Goal: Communication & Community: Answer question/provide support

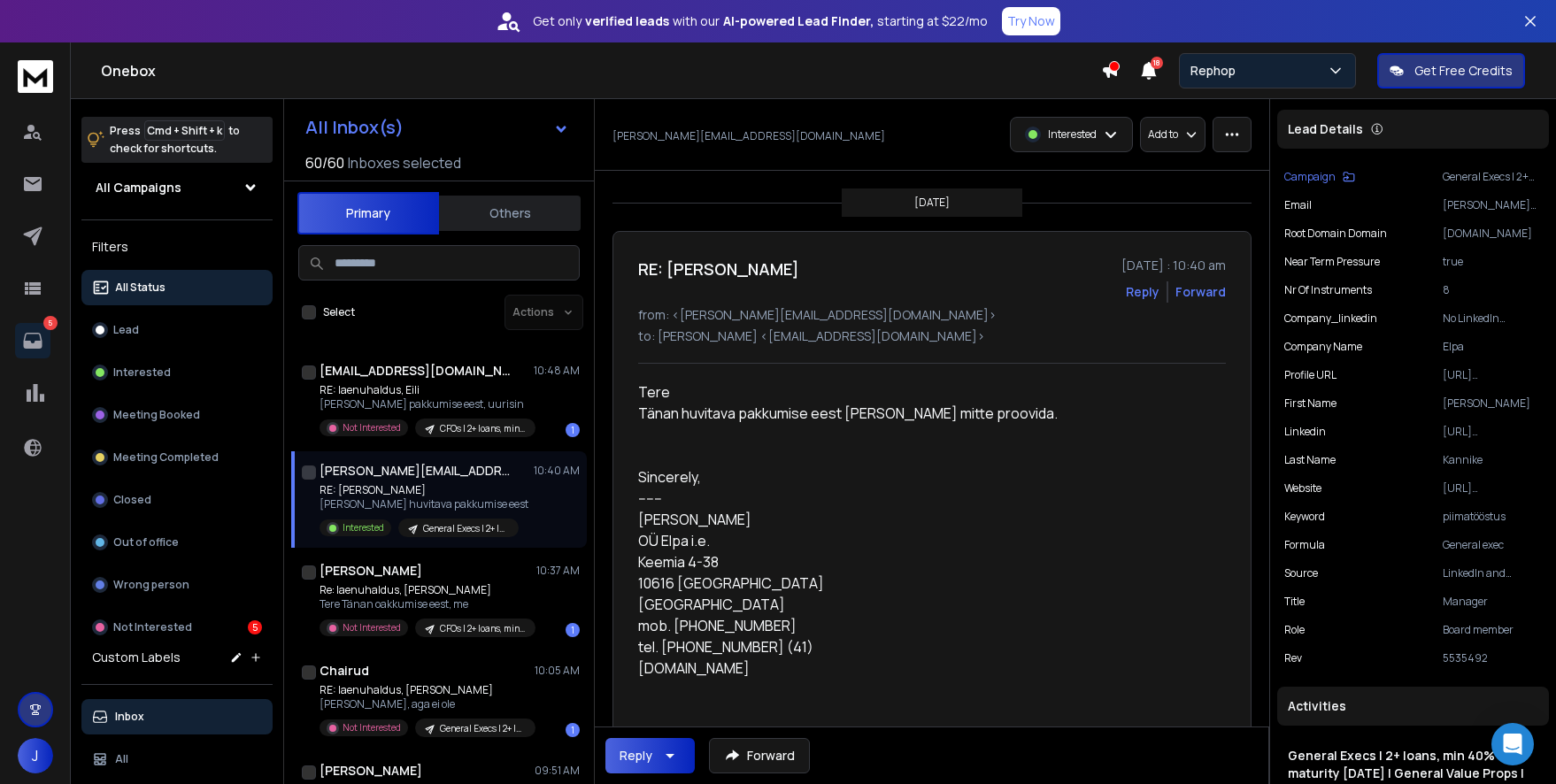
click at [1286, 69] on div "Rephop" at bounding box center [1267, 70] width 154 height 18
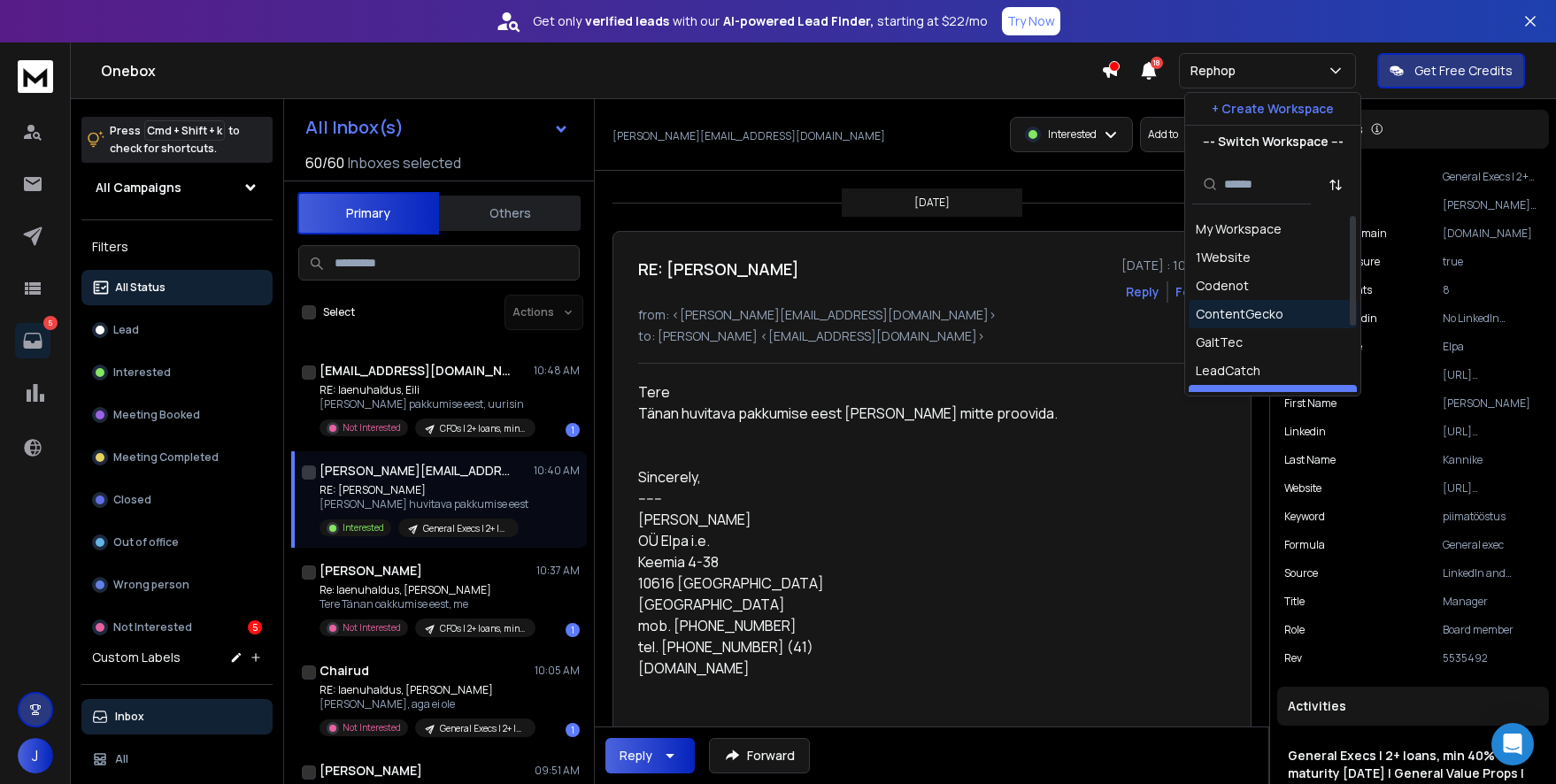
click at [1219, 314] on div "ContentGecko" at bounding box center [1239, 314] width 88 height 18
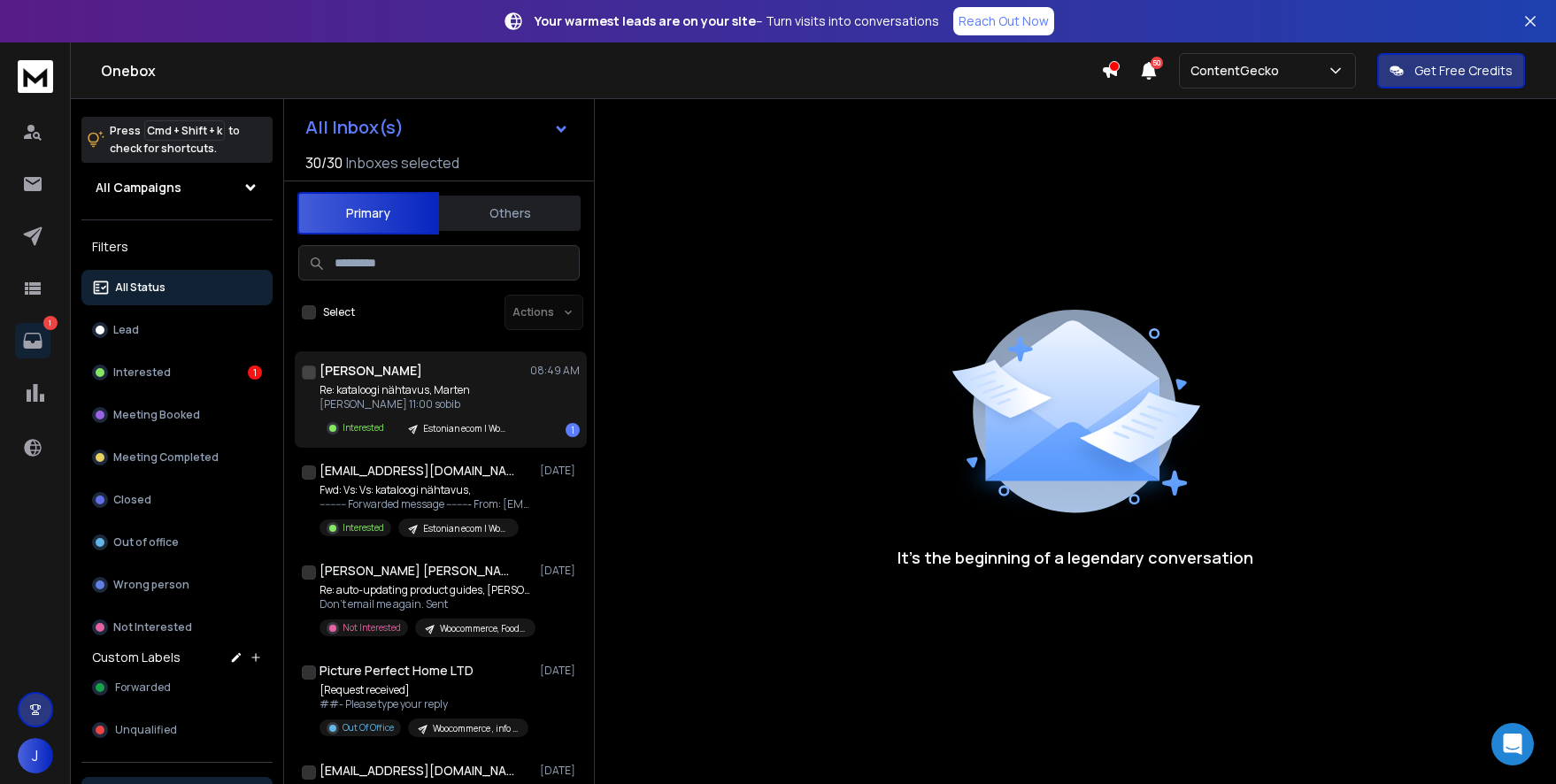
click at [403, 383] on p "Re: kataloogi nähtavus, Marten" at bounding box center [419, 390] width 199 height 14
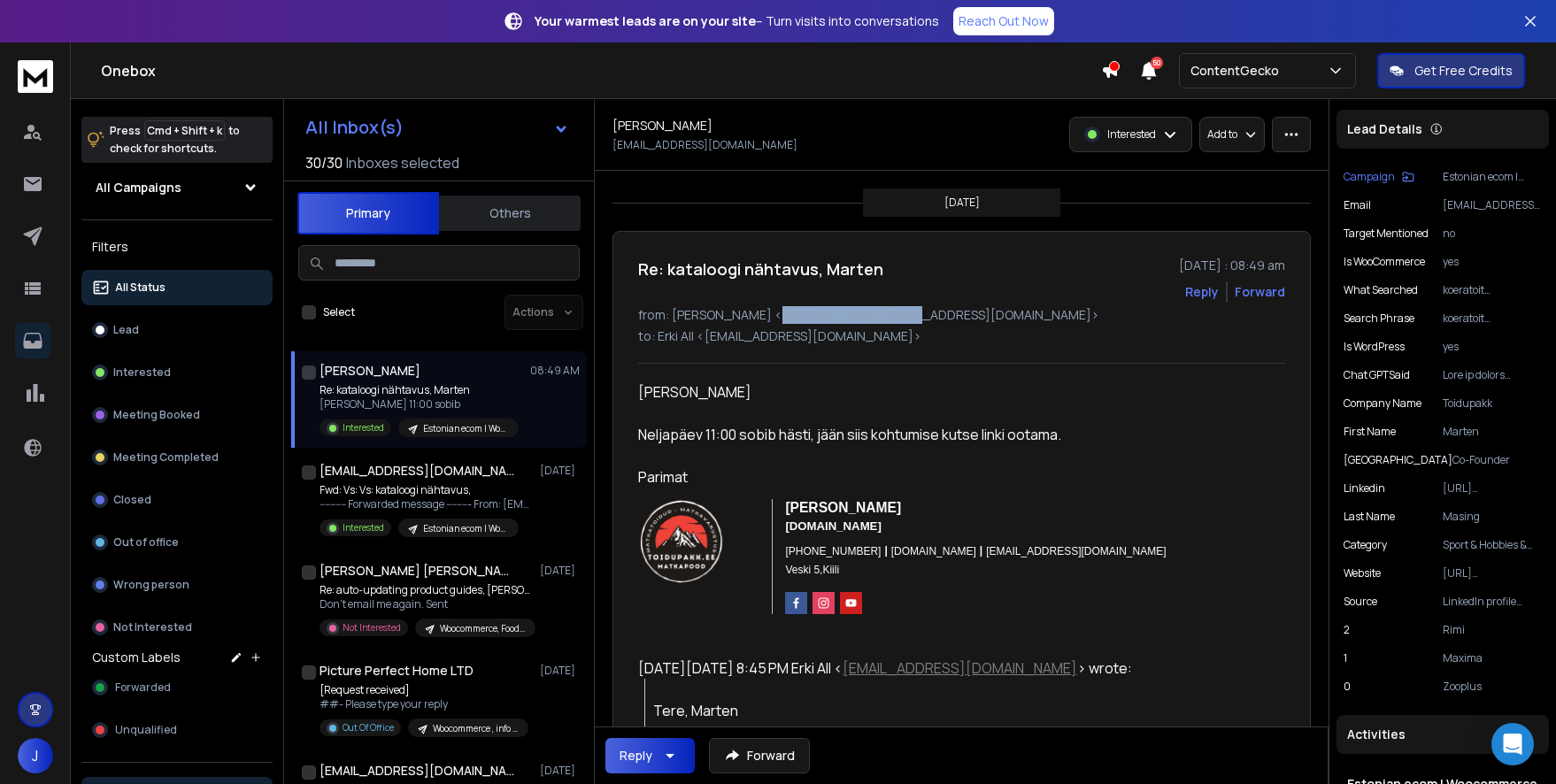
drag, startPoint x: 892, startPoint y: 317, endPoint x: 767, endPoint y: 318, distance: 125.0
click at [767, 318] on p "from: [PERSON_NAME] <[PERSON_NAME][EMAIL_ADDRESS][DOMAIN_NAME]>" at bounding box center [961, 315] width 647 height 18
copy p "[EMAIL_ADDRESS][DOMAIN_NAME]"
click at [633, 751] on div "Reply" at bounding box center [635, 755] width 32 height 18
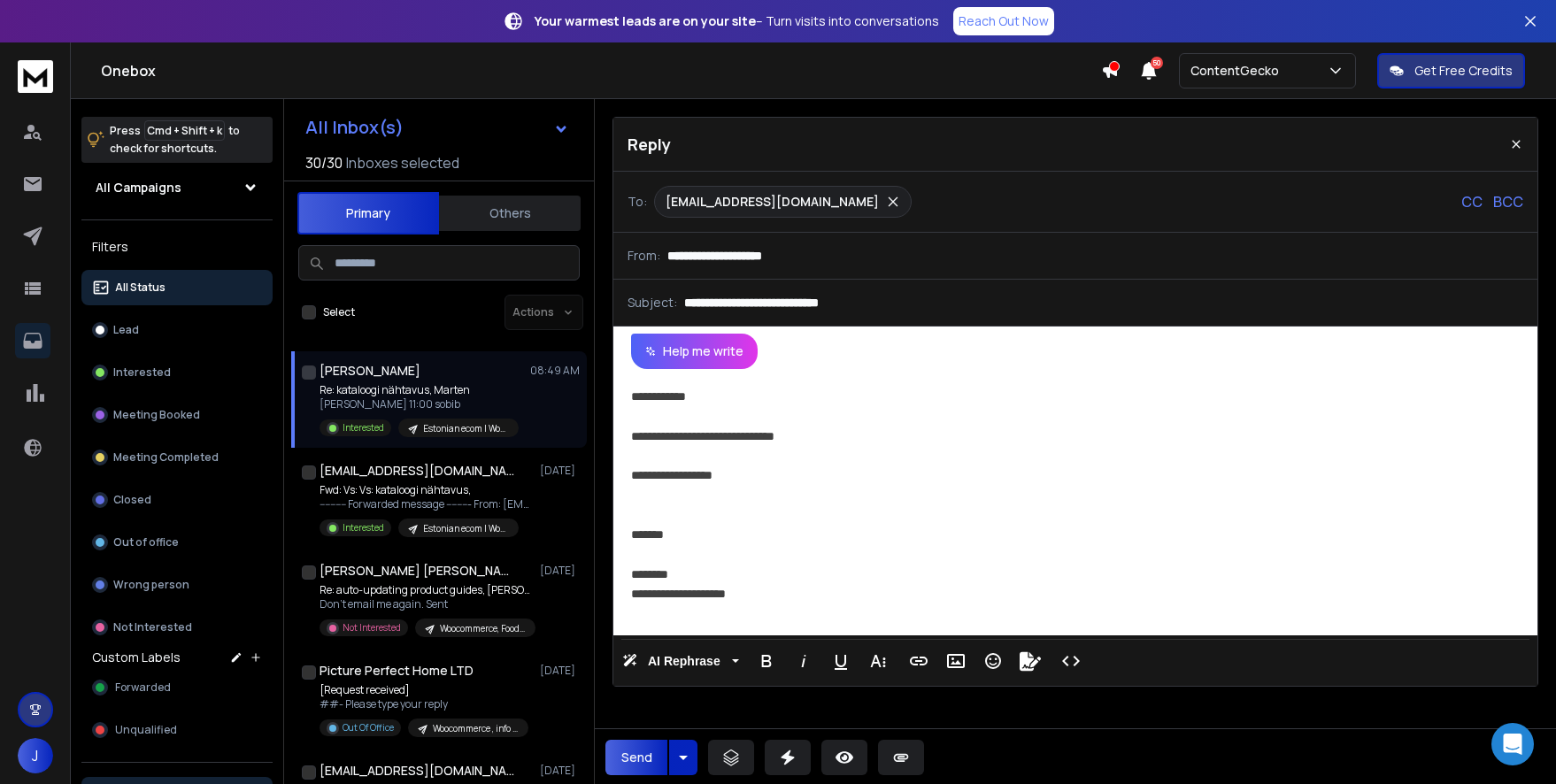
click at [645, 753] on button "Send" at bounding box center [636, 757] width 62 height 35
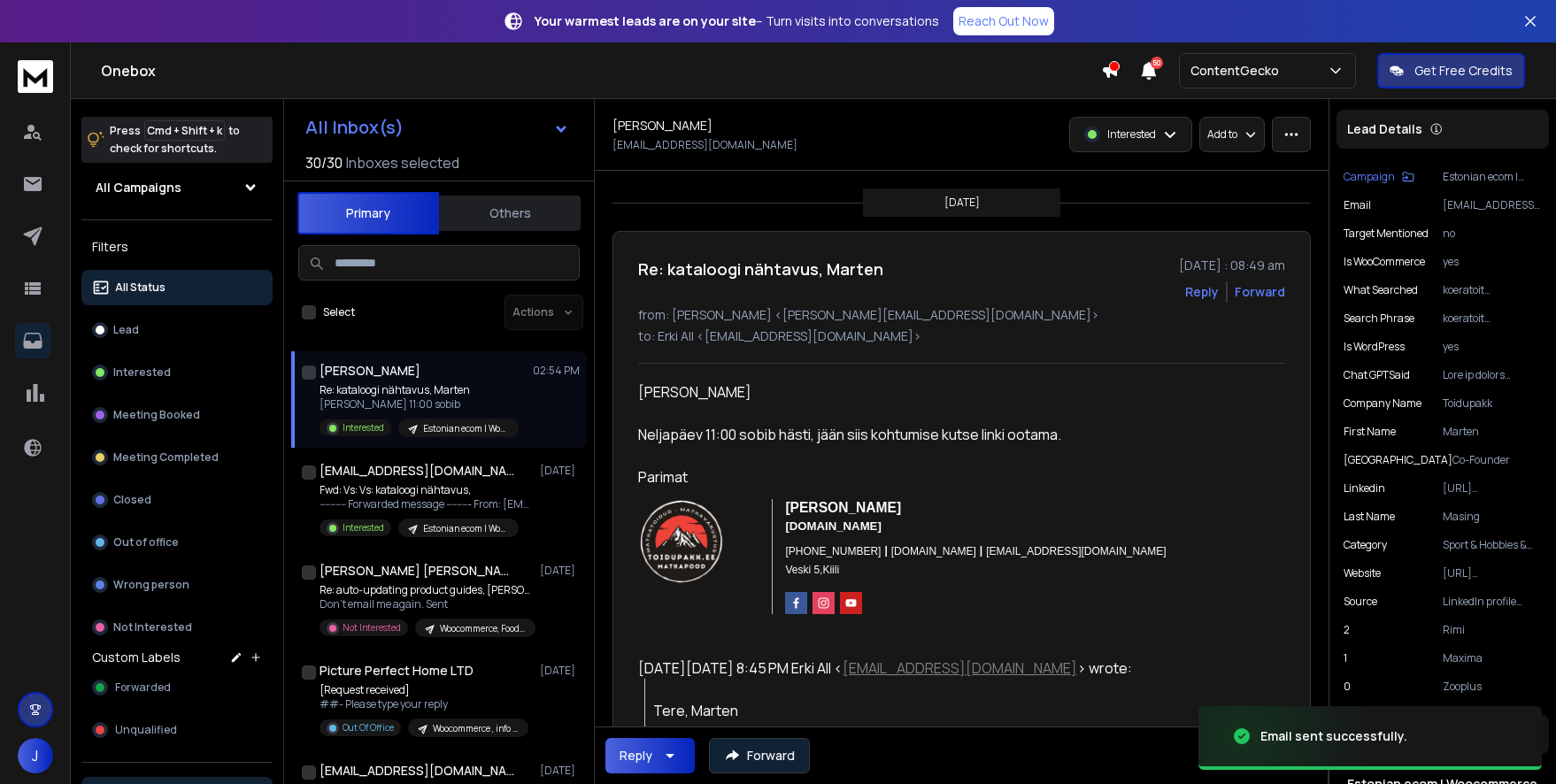
click at [757, 753] on button "Forward" at bounding box center [759, 755] width 101 height 35
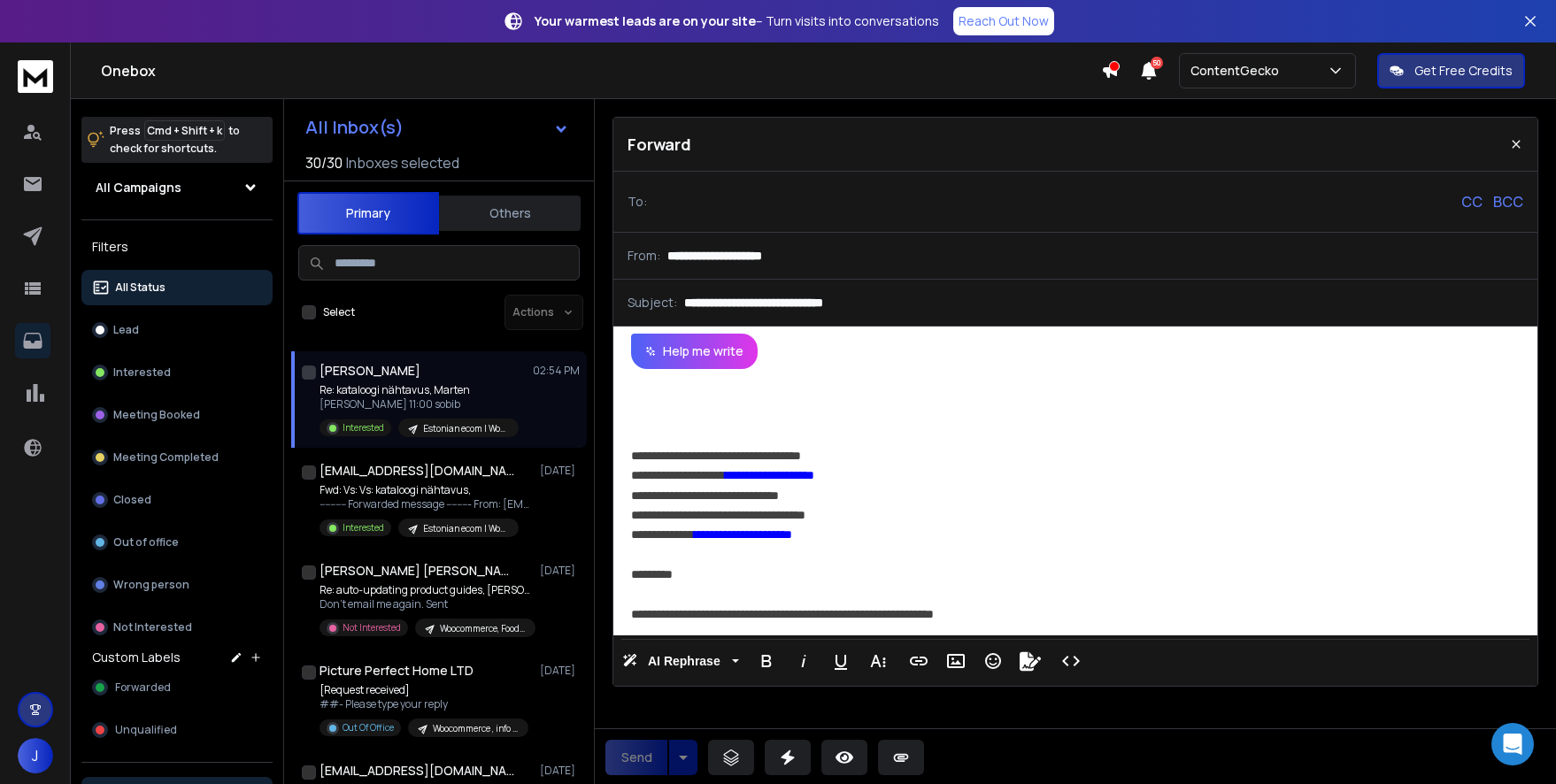
click at [744, 208] on input at bounding box center [716, 201] width 124 height 32
type input "**********"
click at [642, 753] on button "Send" at bounding box center [636, 757] width 62 height 35
click at [641, 759] on button "Send" at bounding box center [636, 757] width 62 height 35
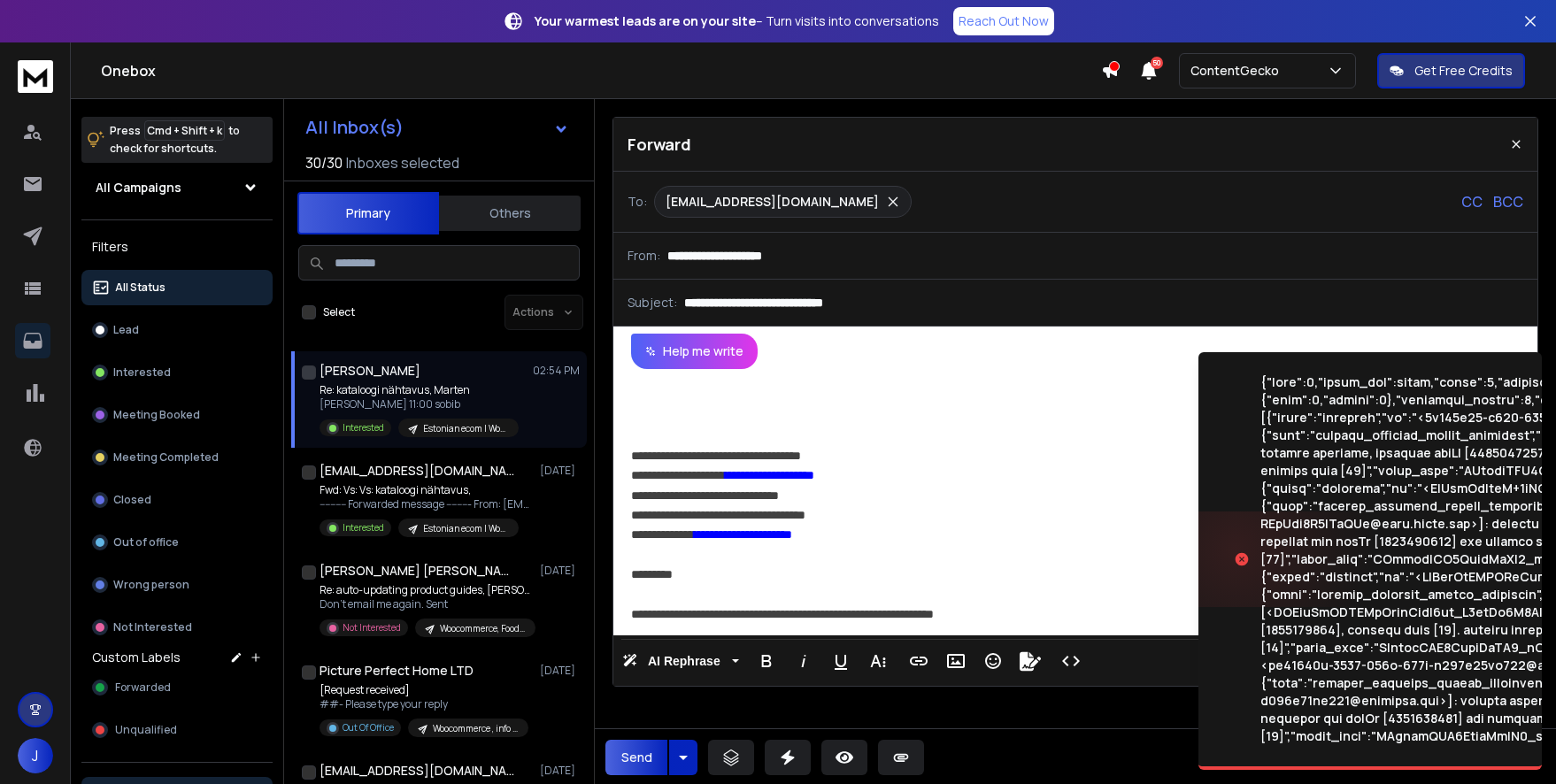
click at [789, 197] on p "[EMAIL_ADDRESS][DOMAIN_NAME]" at bounding box center [772, 201] width 213 height 18
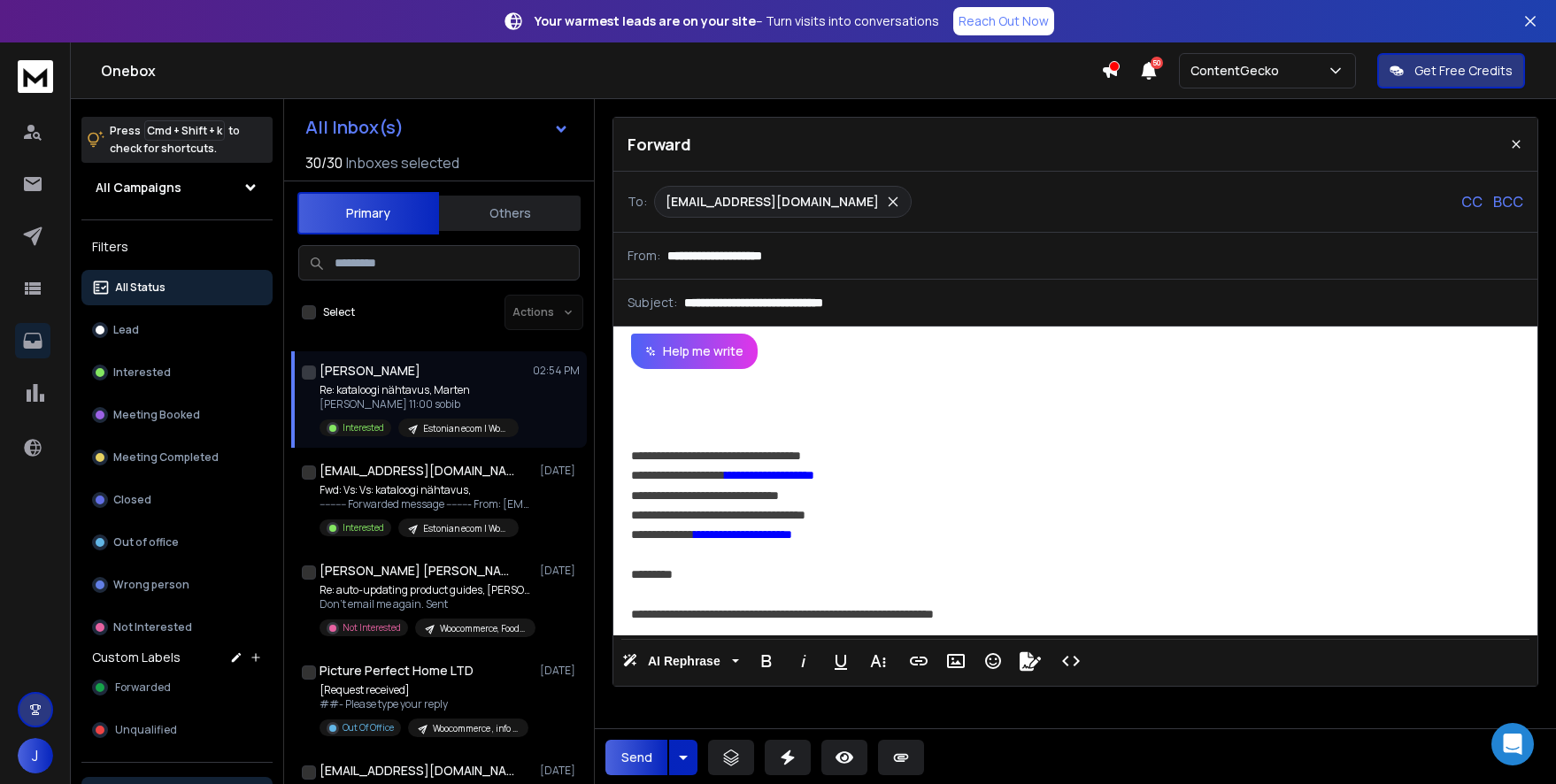
copy p
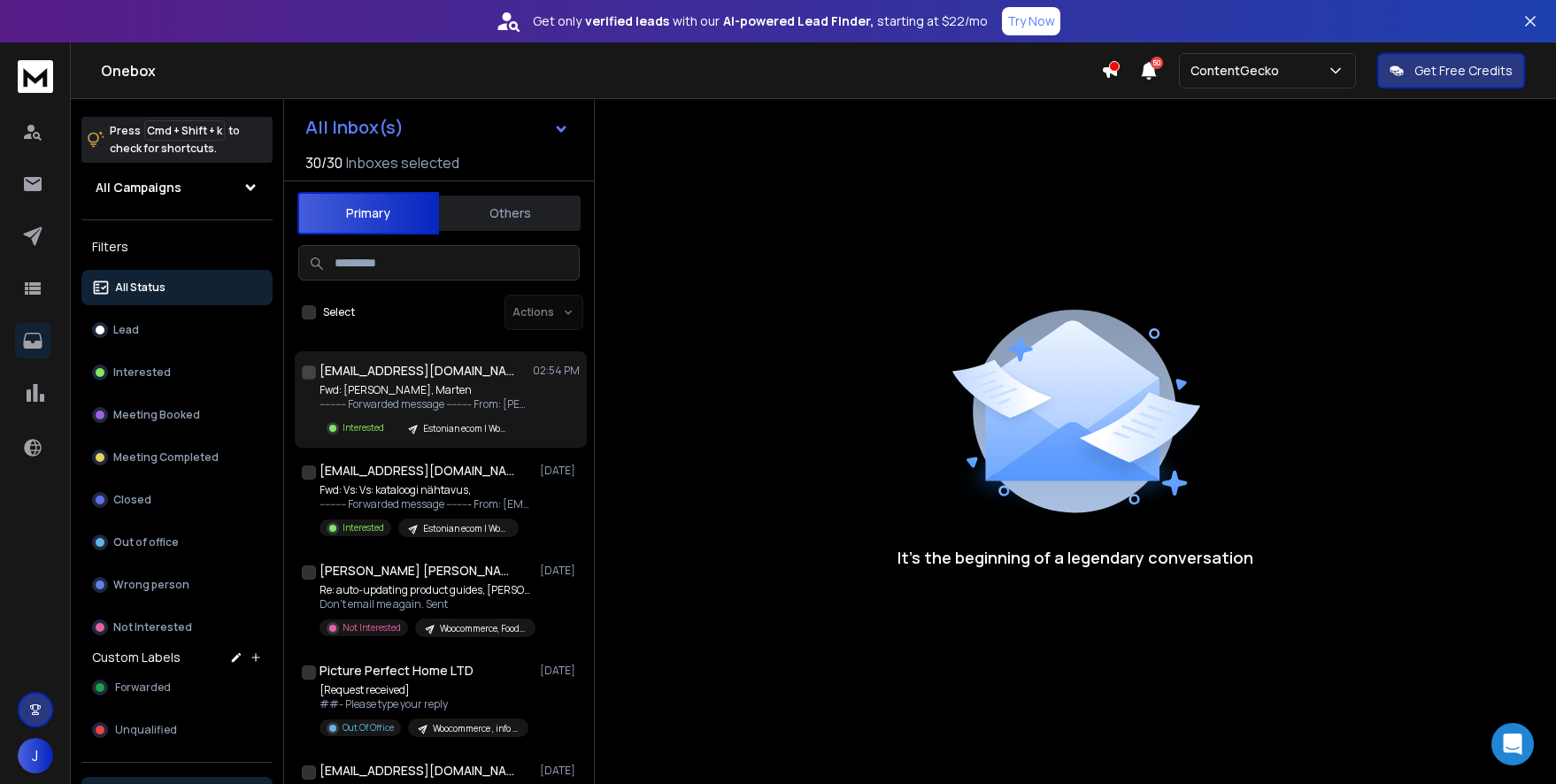
click at [513, 397] on p "---------- Forwarded message --------- From: [PERSON_NAME]" at bounding box center [426, 404] width 212 height 14
click at [447, 416] on div "Fwd: kataloogi nähtavus, Marten ---------- Forwarded message --------- From: Ma…" at bounding box center [426, 410] width 212 height 54
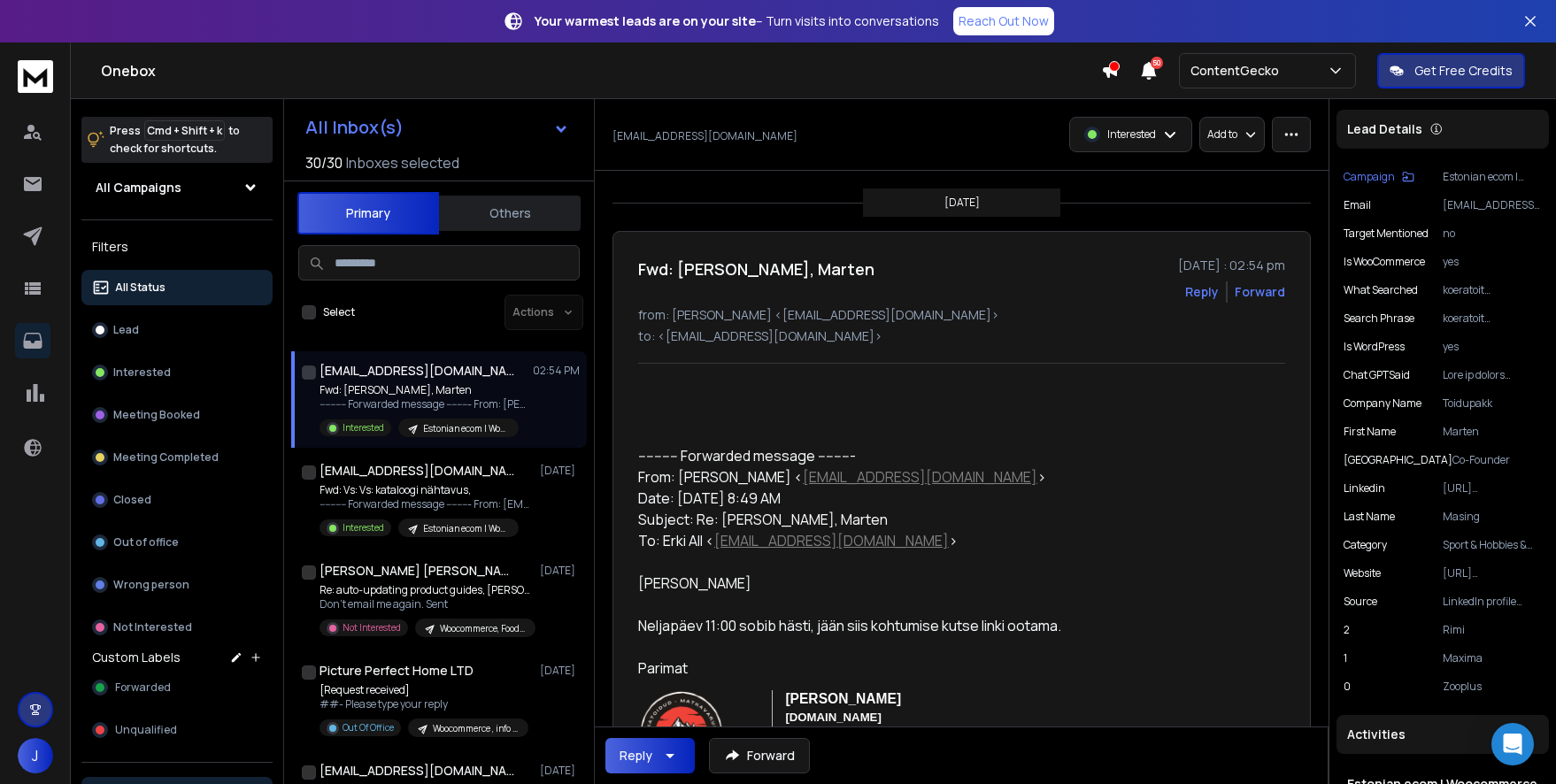
click at [643, 756] on div "Reply" at bounding box center [635, 755] width 32 height 18
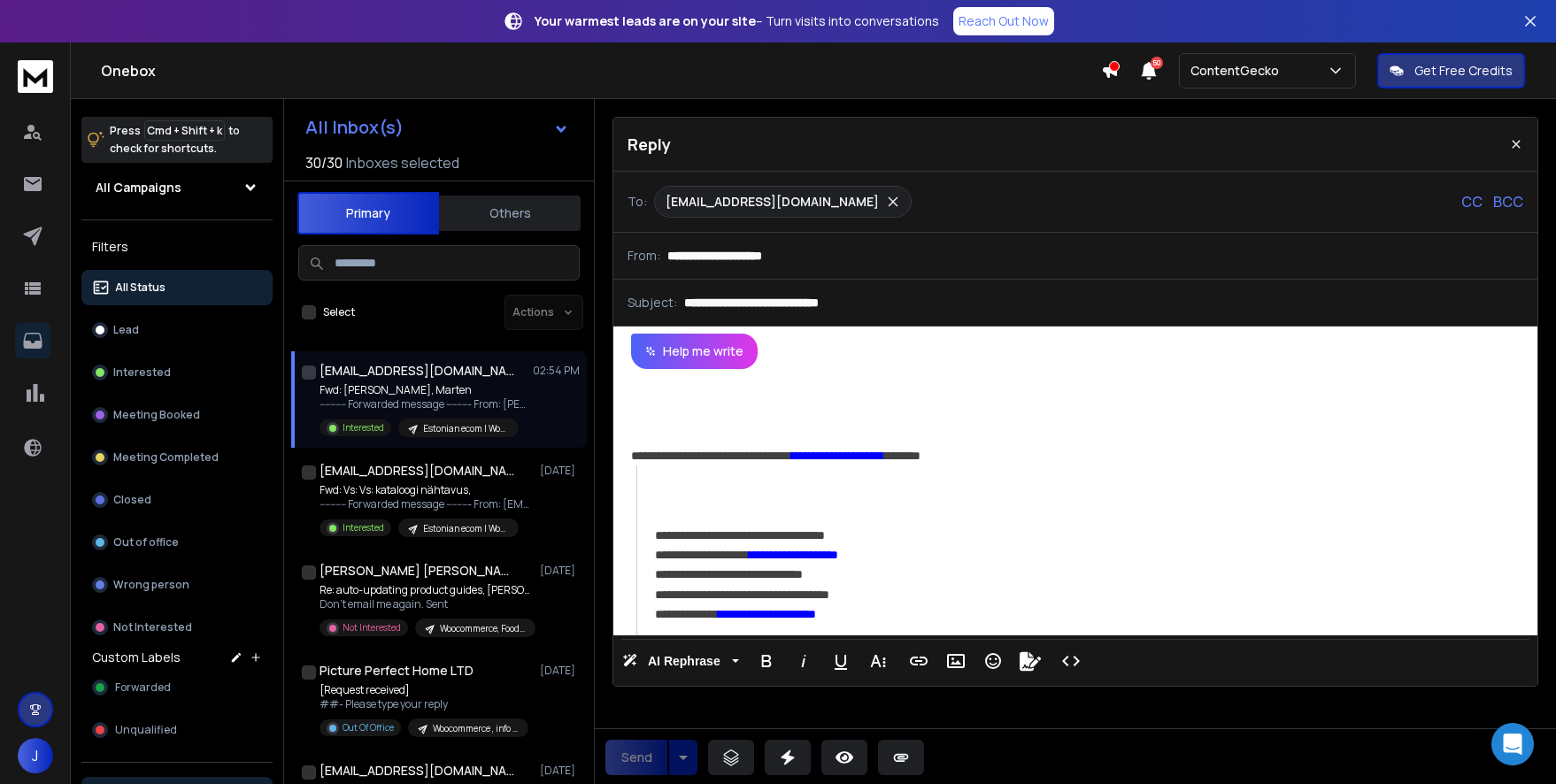
click at [706, 406] on div at bounding box center [1075, 416] width 888 height 19
click at [702, 389] on div at bounding box center [1075, 396] width 888 height 19
